Goal: Find specific page/section: Find specific page/section

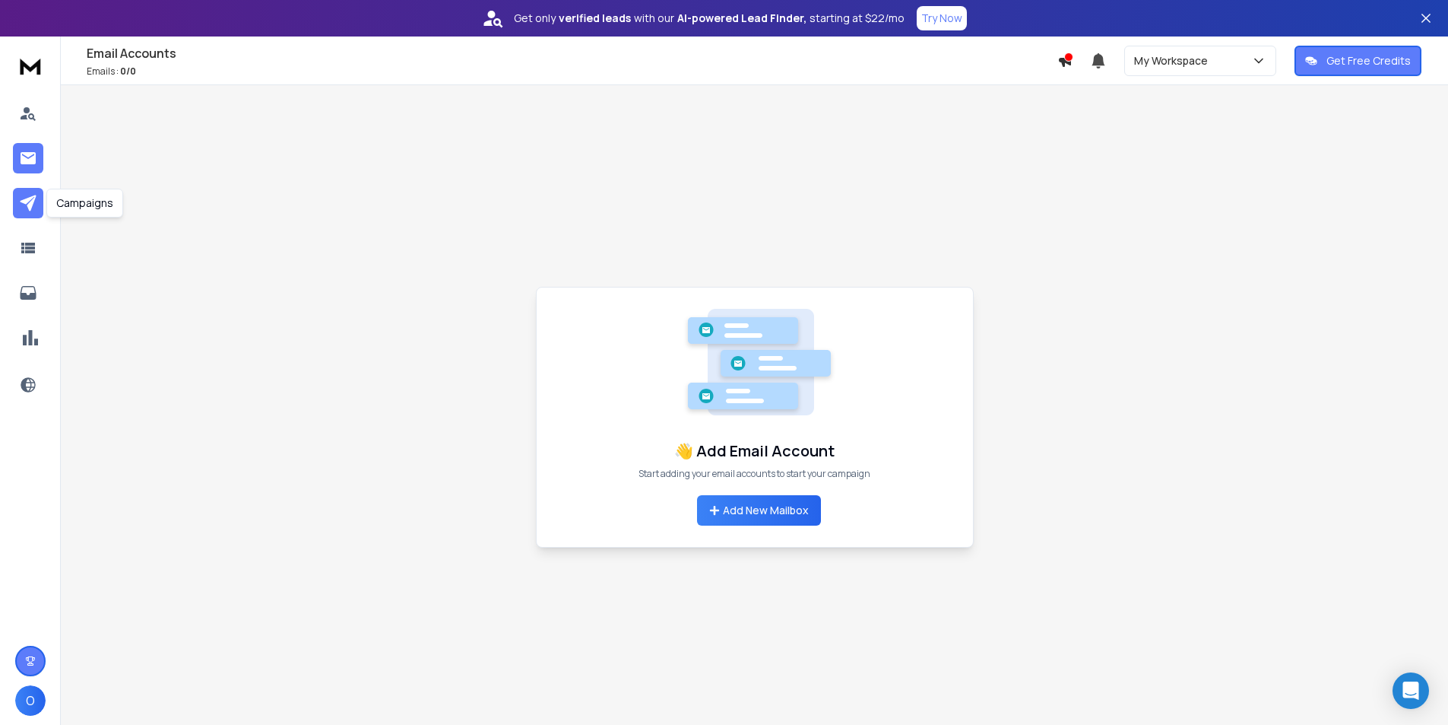
click at [37, 192] on link at bounding box center [28, 203] width 30 height 30
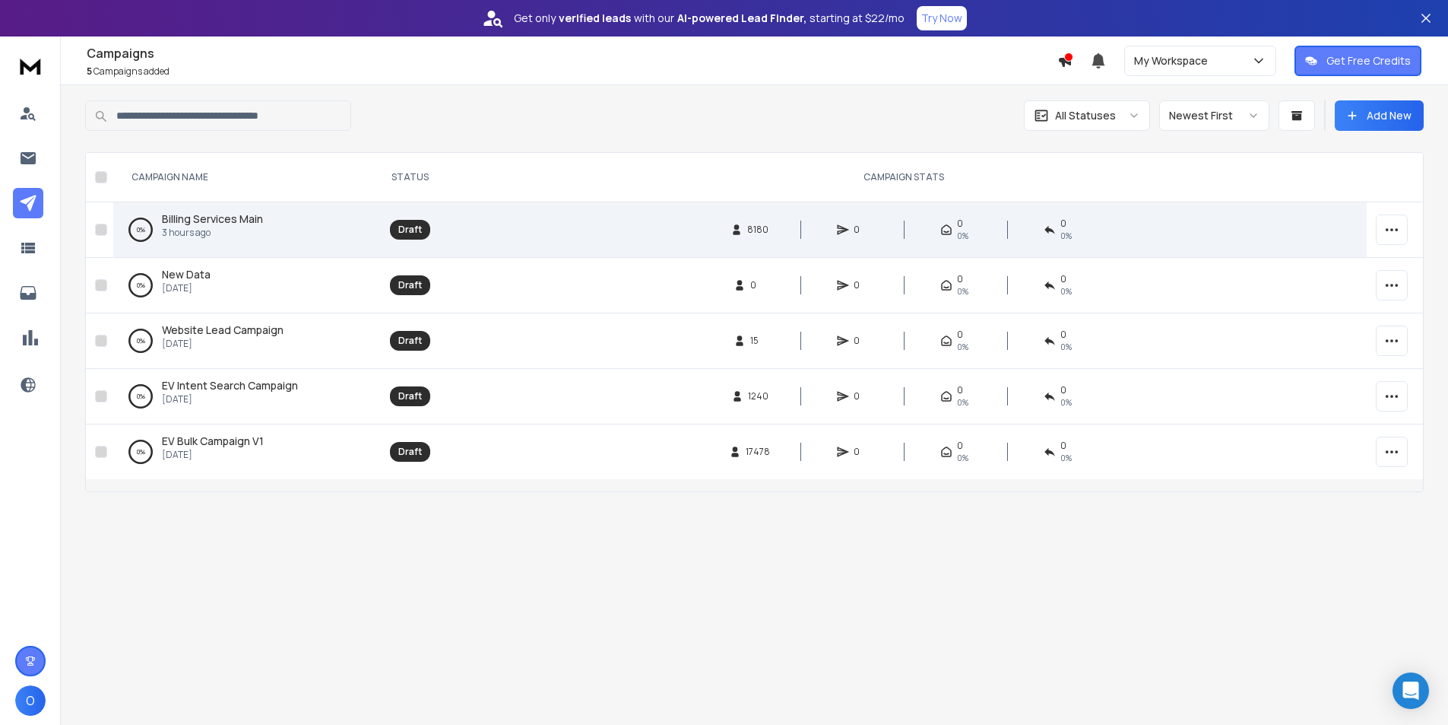
click at [305, 220] on div "0 % Billing Services Main 3 hours ago" at bounding box center [246, 229] width 236 height 36
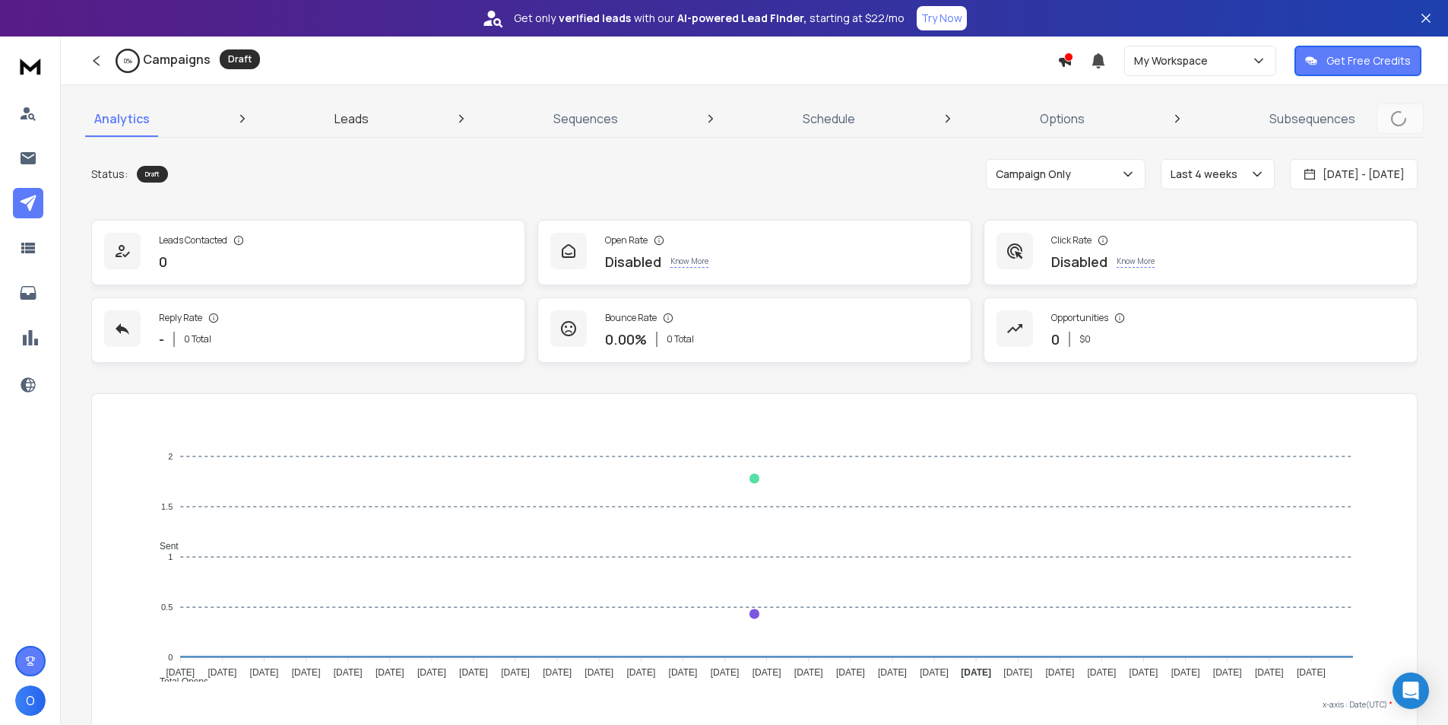
click at [344, 124] on p "Leads" at bounding box center [352, 118] width 34 height 18
